Goal: Task Accomplishment & Management: Use online tool/utility

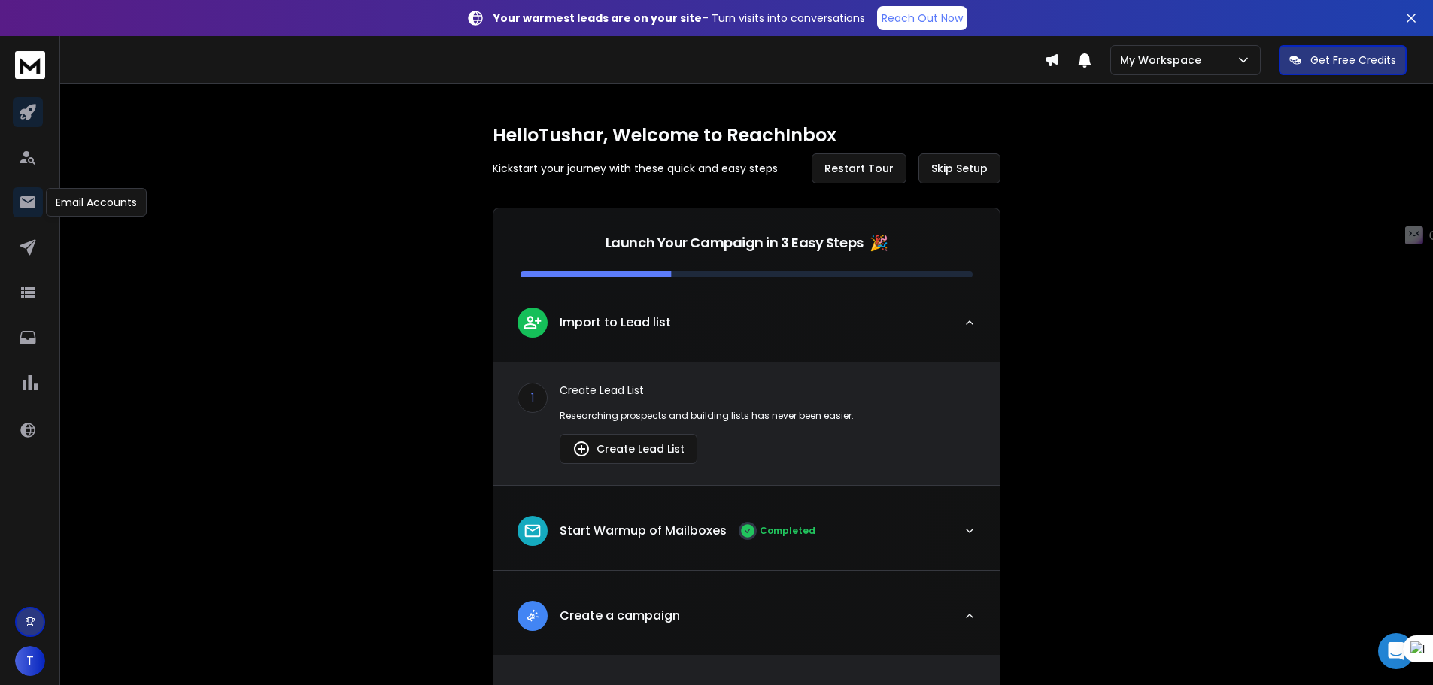
click at [21, 208] on icon at bounding box center [28, 202] width 18 height 18
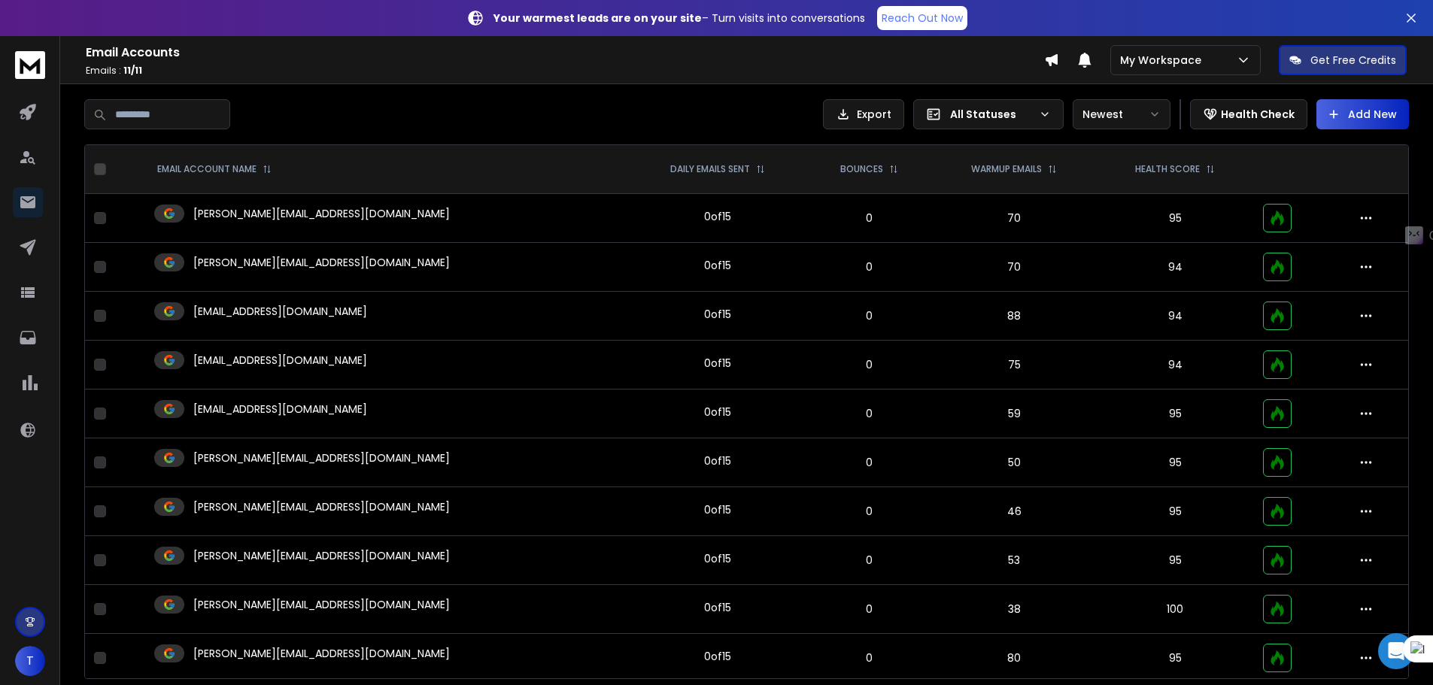
click at [1263, 354] on div at bounding box center [1277, 365] width 29 height 29
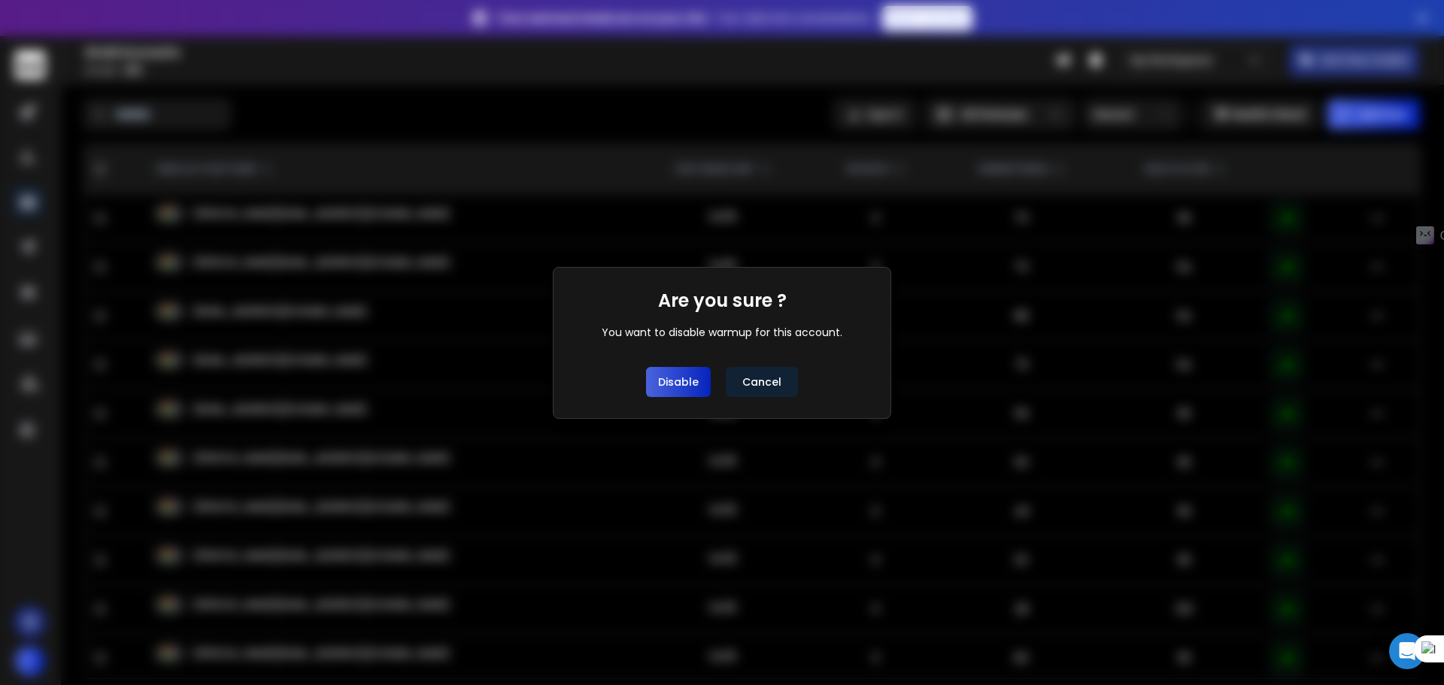
click at [754, 383] on button "Cancel" at bounding box center [762, 382] width 72 height 30
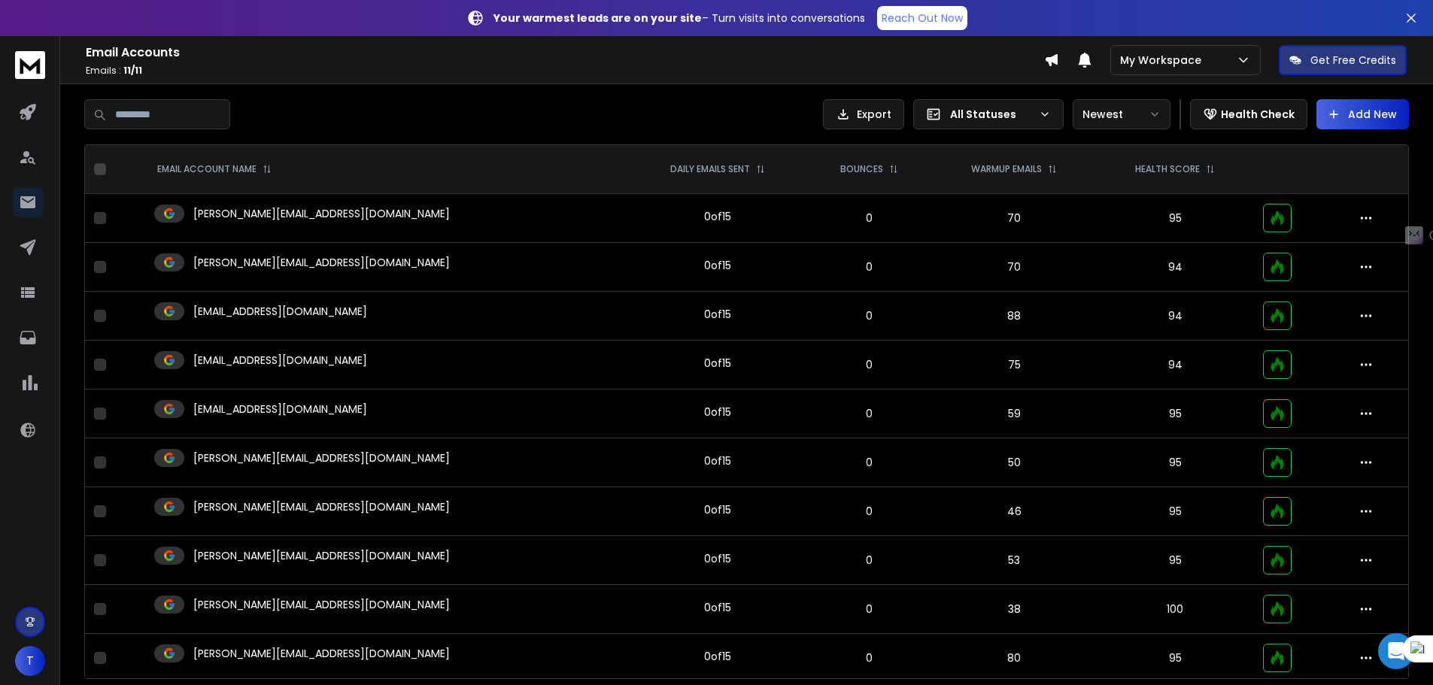
click at [220, 316] on p "[EMAIL_ADDRESS][DOMAIN_NAME]" at bounding box center [280, 311] width 174 height 15
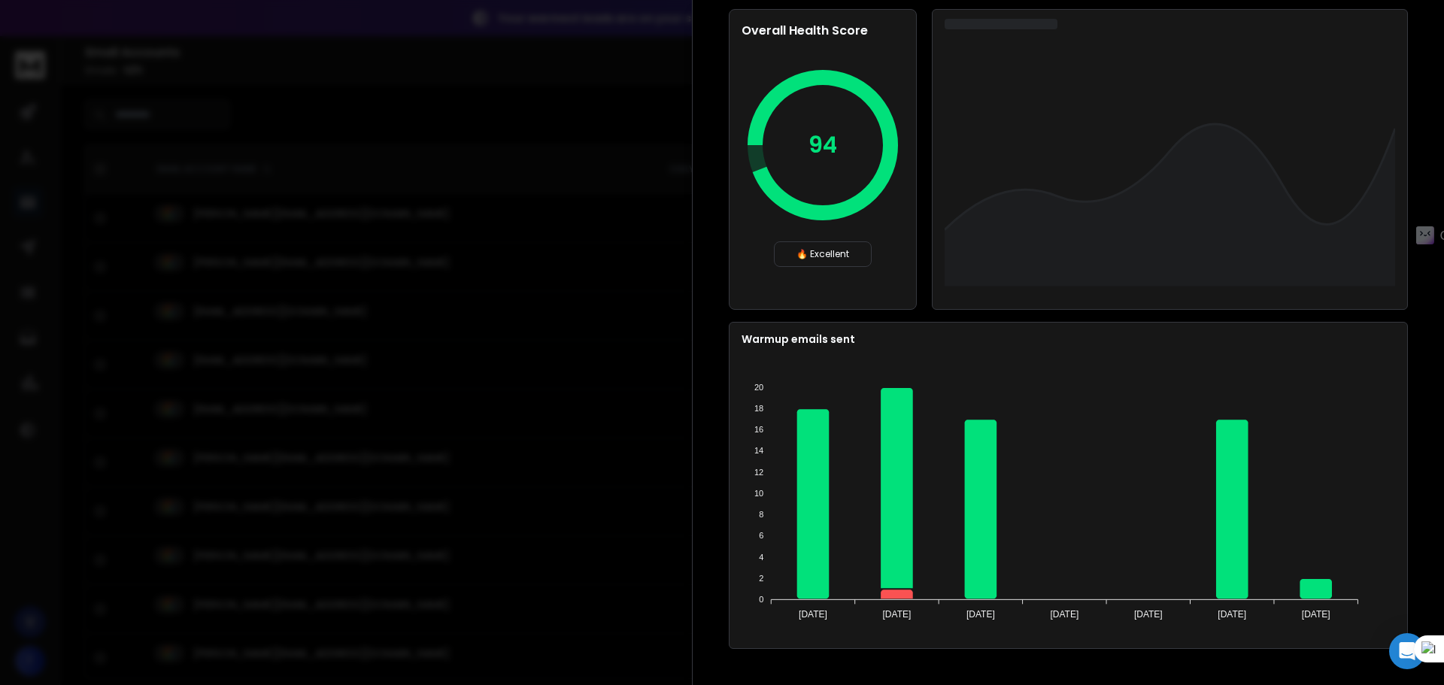
scroll to position [542, 0]
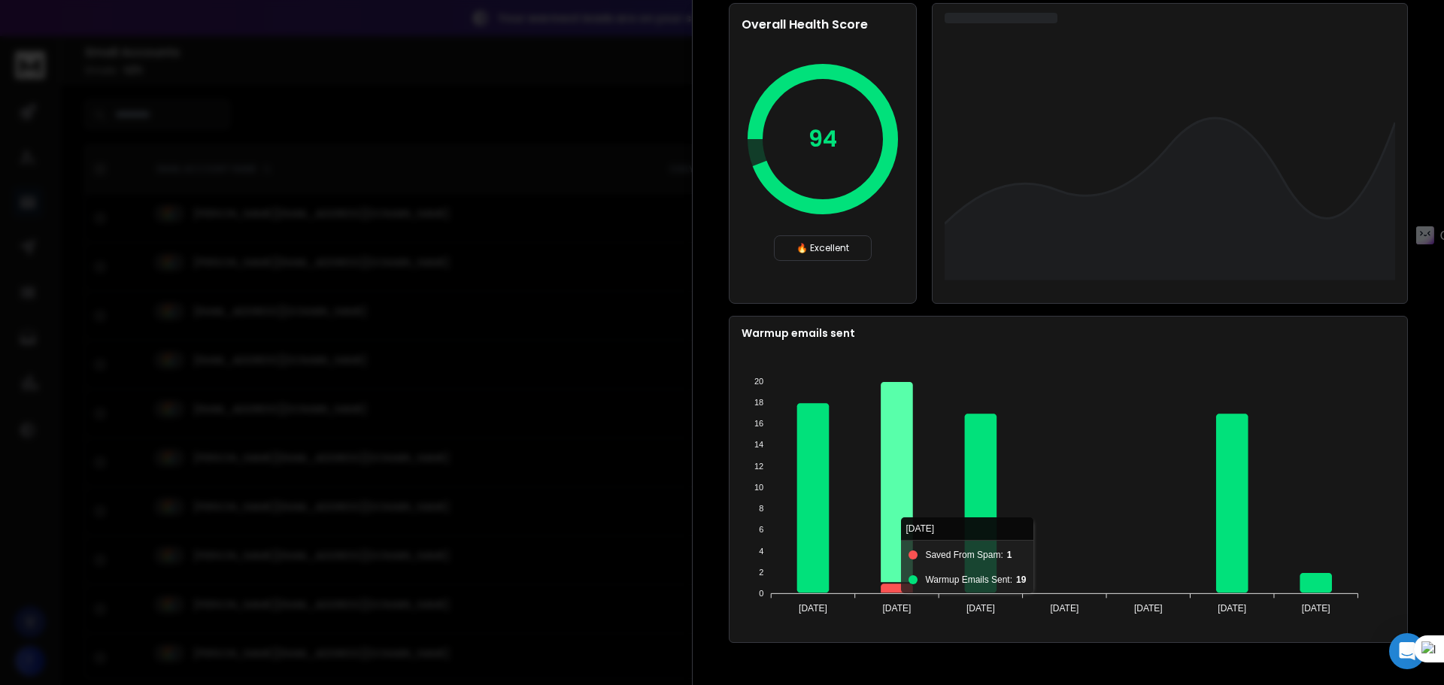
click at [898, 506] on icon at bounding box center [897, 482] width 32 height 200
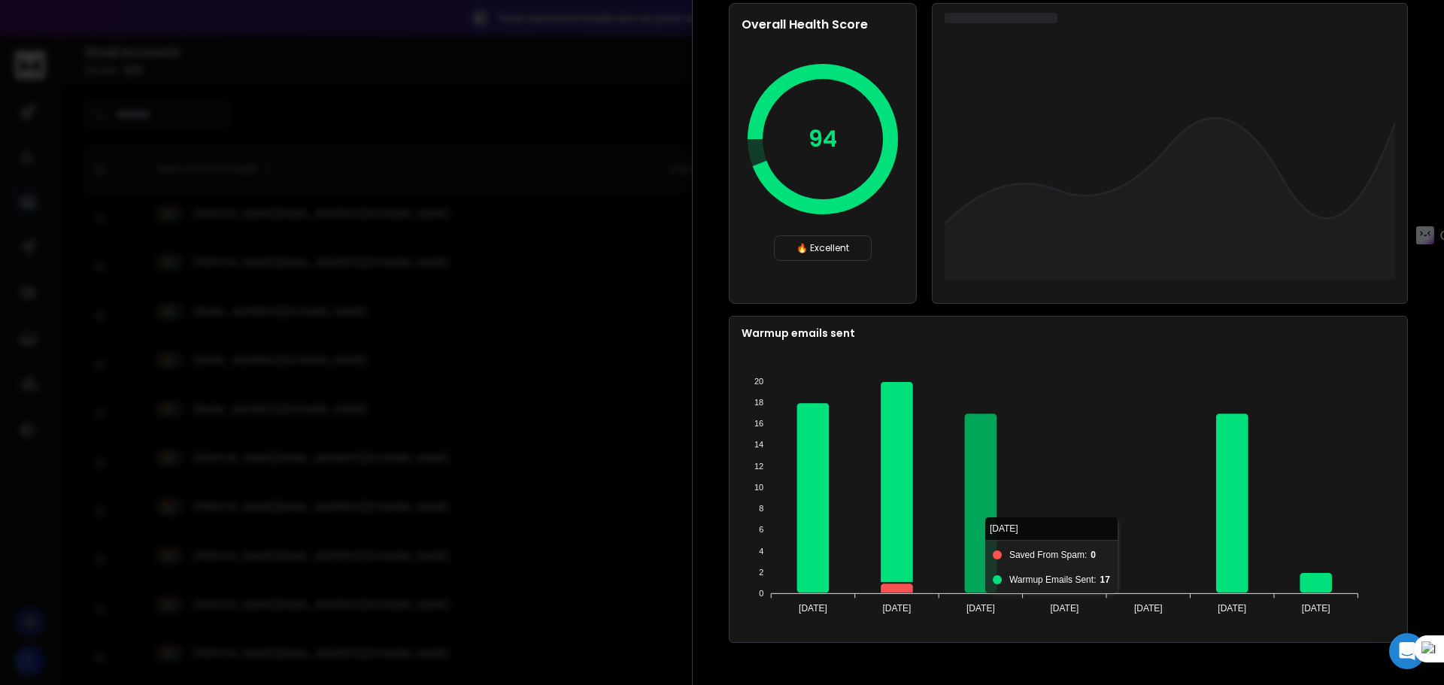
click at [973, 515] on icon at bounding box center [981, 503] width 32 height 179
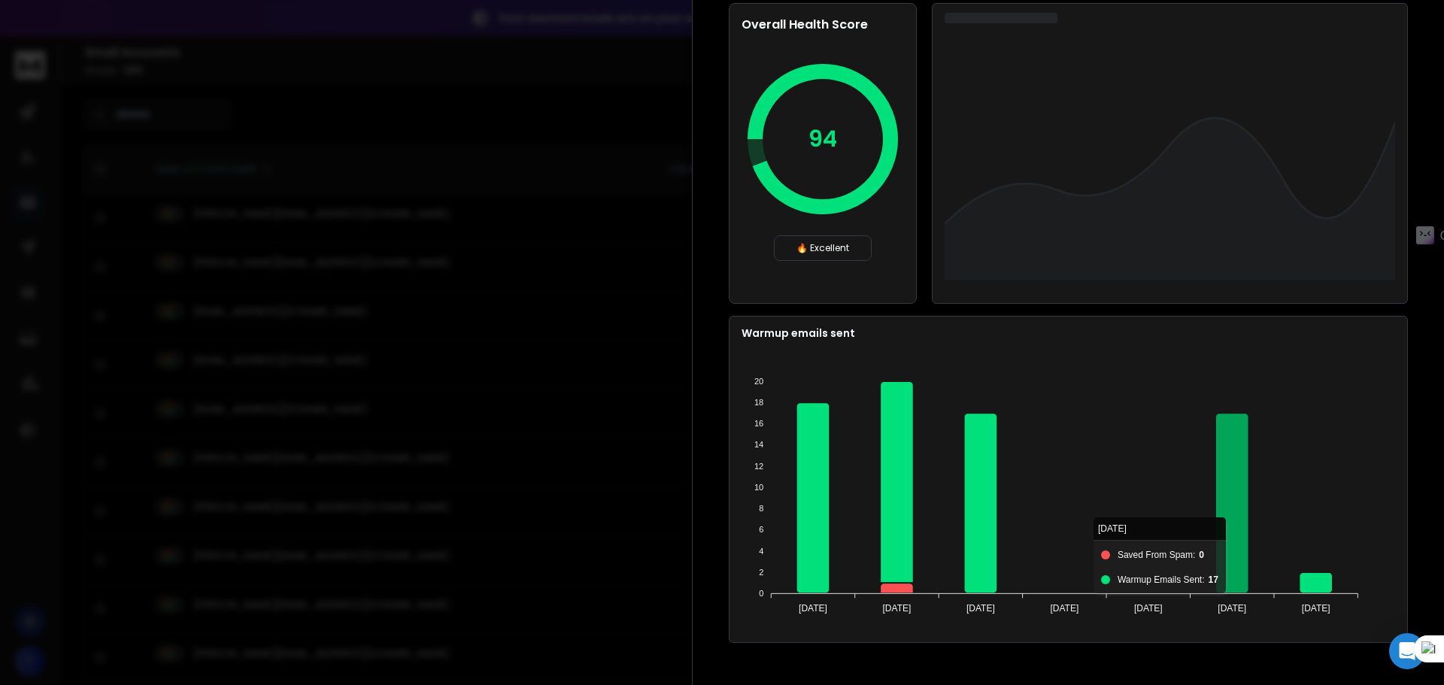
click at [1226, 529] on icon at bounding box center [1232, 503] width 32 height 179
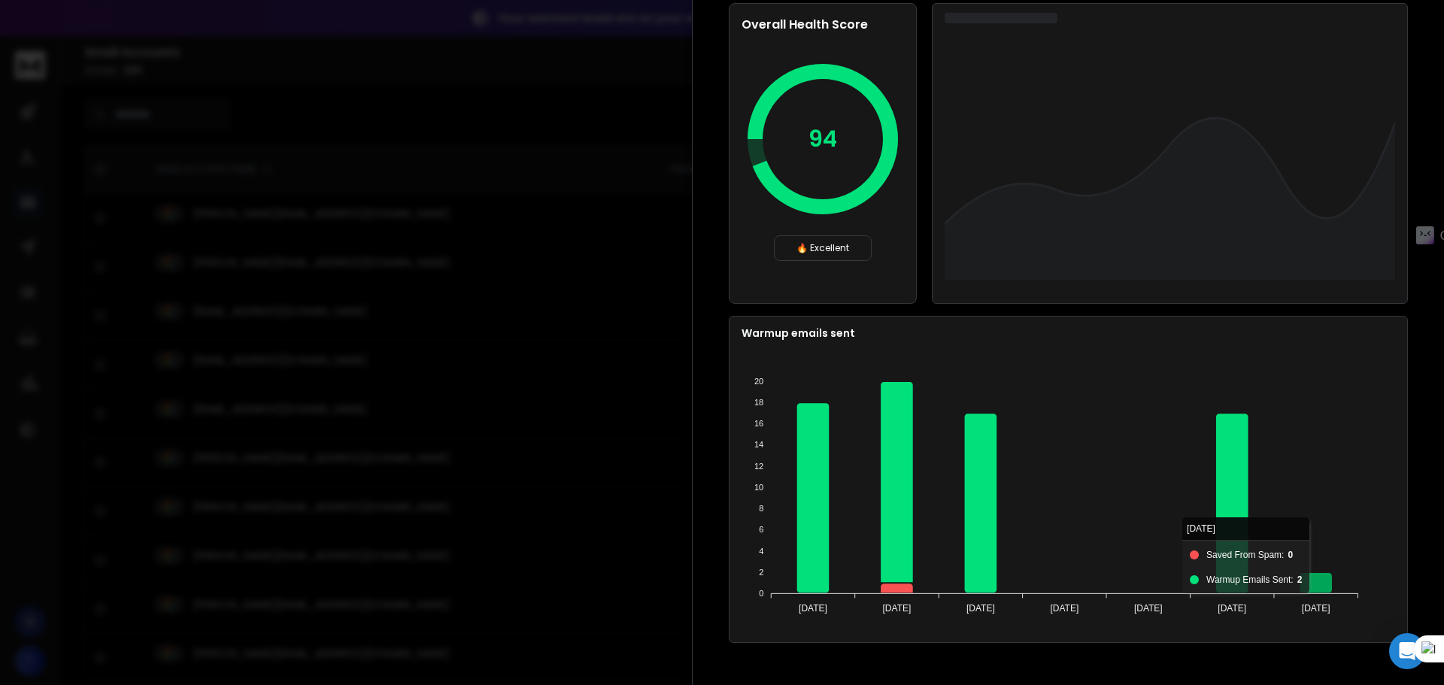
click at [1327, 588] on icon at bounding box center [1316, 583] width 32 height 20
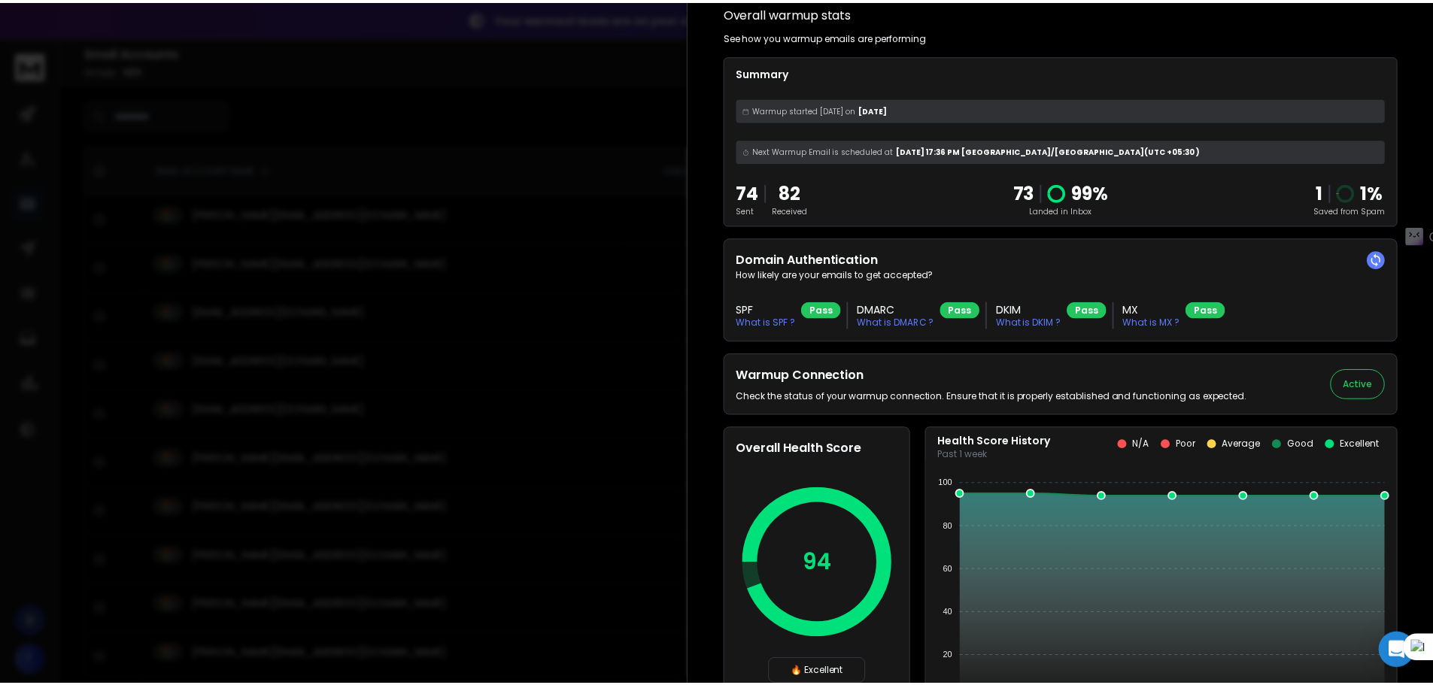
scroll to position [90, 0]
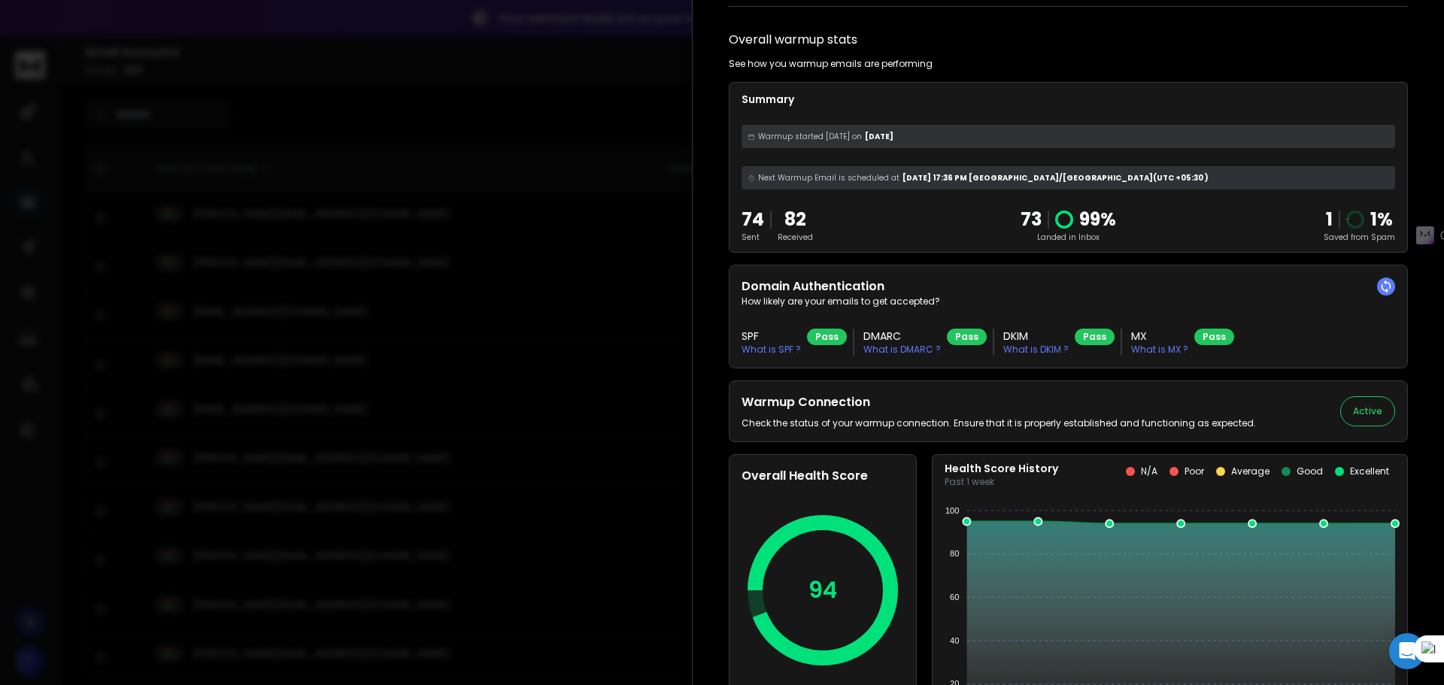
click at [653, 116] on div at bounding box center [722, 342] width 1444 height 685
